Goal: Information Seeking & Learning: Check status

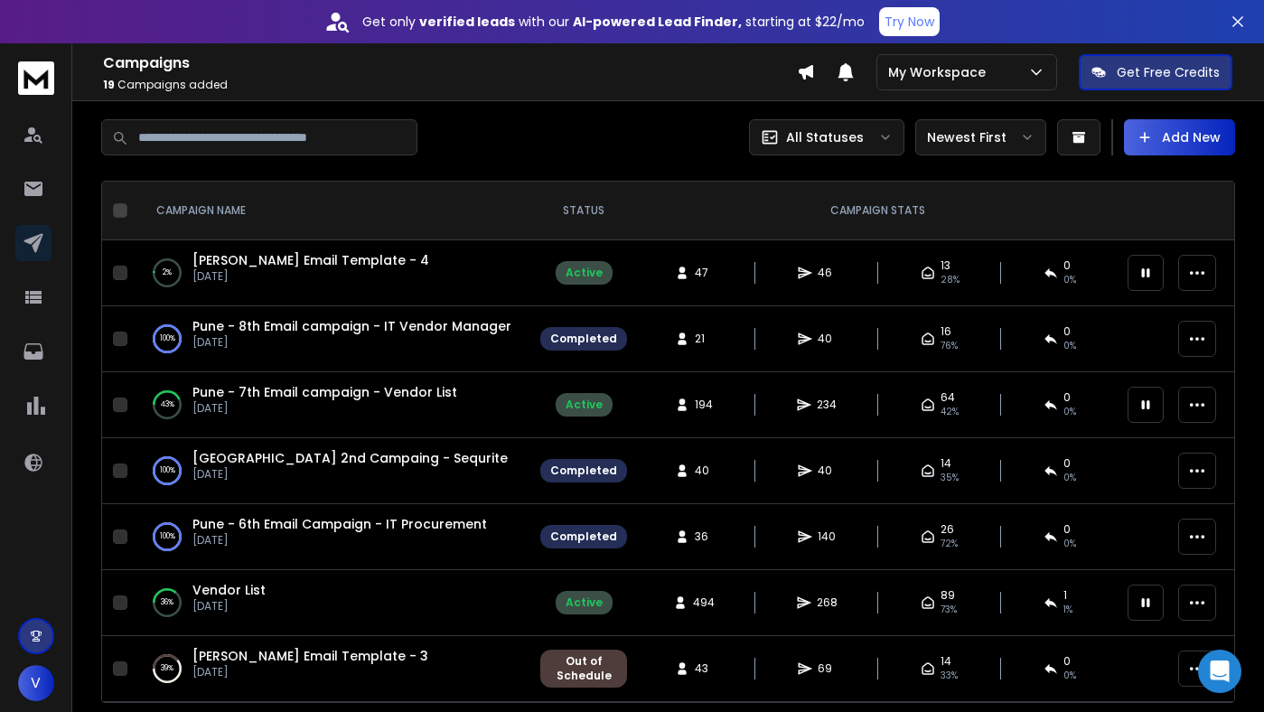
click at [237, 608] on p "[DATE]" at bounding box center [228, 606] width 73 height 14
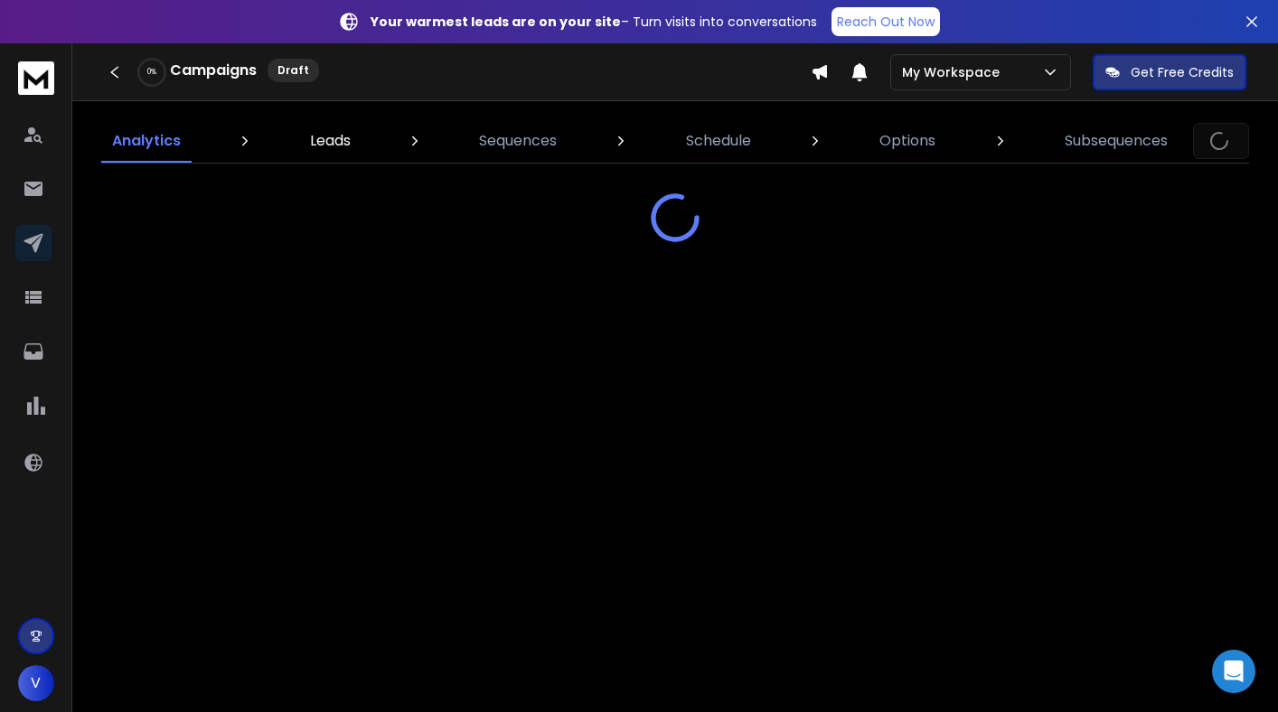
click at [338, 143] on p "Leads" at bounding box center [330, 141] width 41 height 22
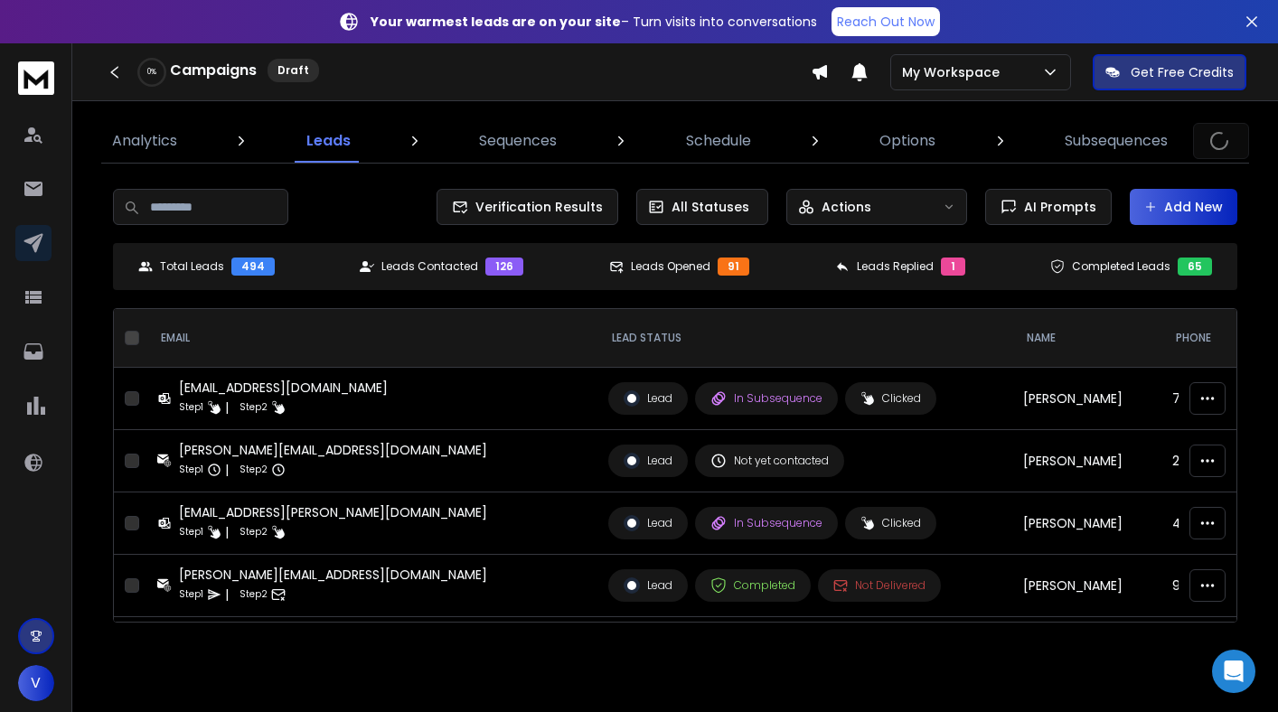
click at [207, 207] on input at bounding box center [200, 207] width 175 height 36
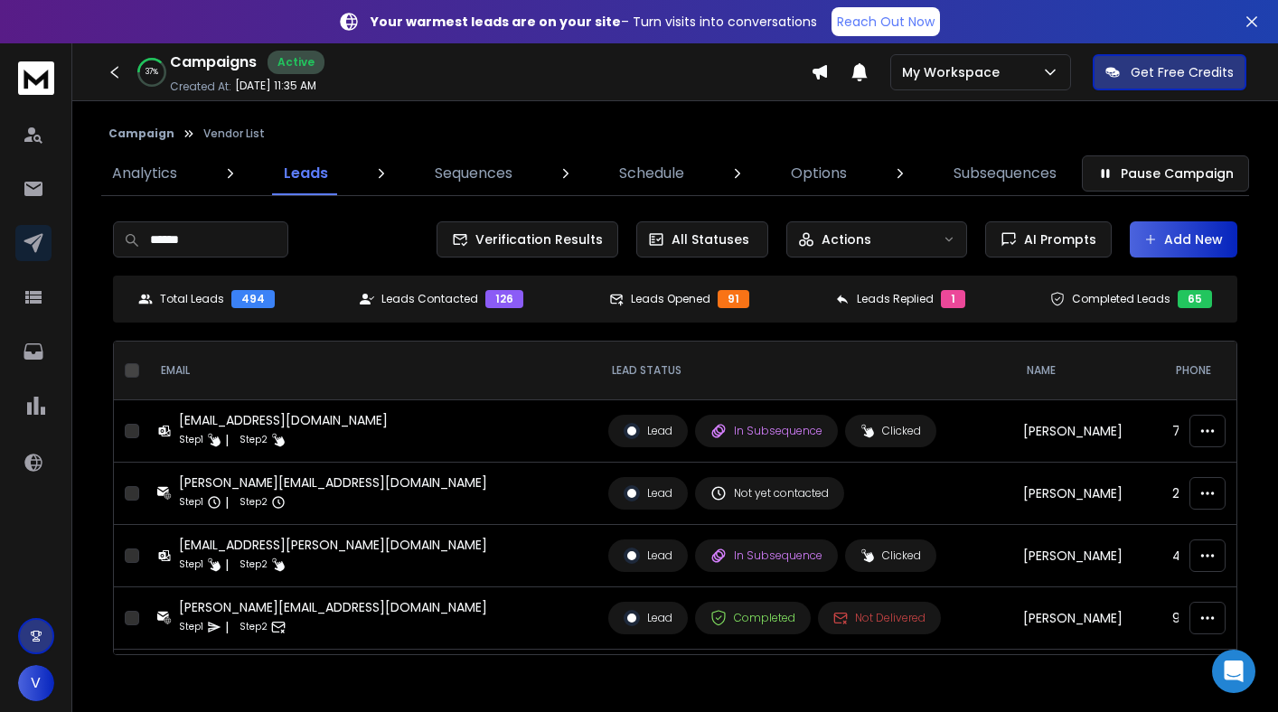
type input "*******"
